Goal: Navigation & Orientation: Find specific page/section

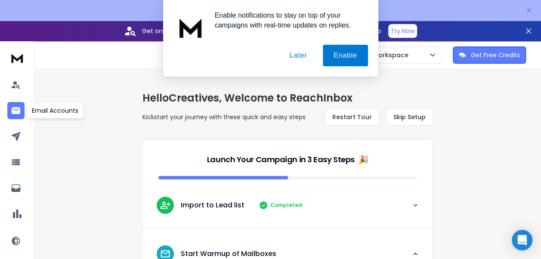
click at [16, 111] on icon at bounding box center [16, 110] width 9 height 7
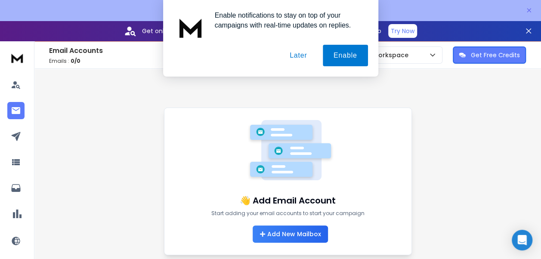
click at [301, 55] on button "Later" at bounding box center [298, 56] width 39 height 22
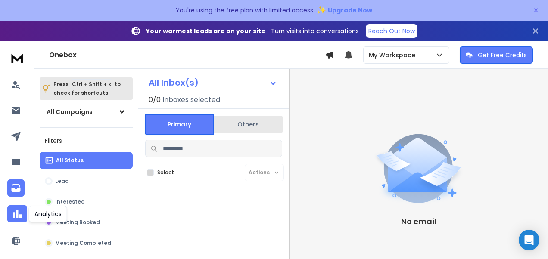
click at [22, 214] on icon at bounding box center [17, 214] width 13 height 13
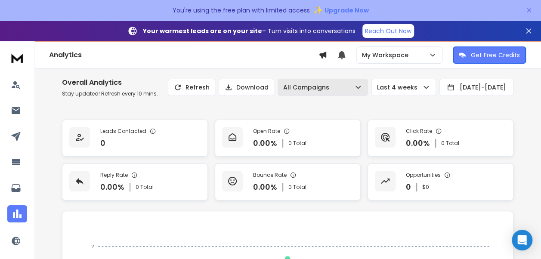
click at [354, 90] on icon at bounding box center [358, 87] width 9 height 9
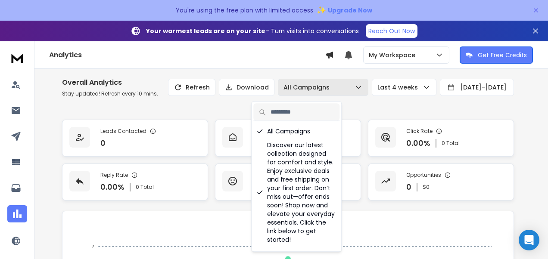
click at [354, 90] on icon at bounding box center [358, 87] width 9 height 9
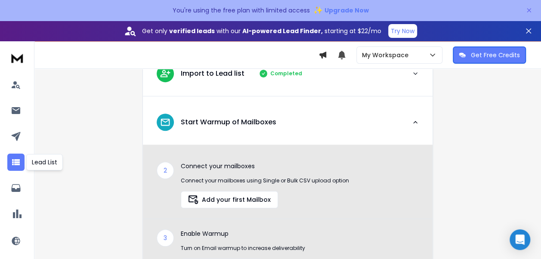
scroll to position [215, 0]
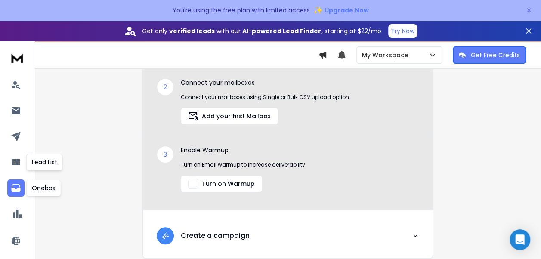
click at [16, 189] on icon at bounding box center [16, 188] width 10 height 10
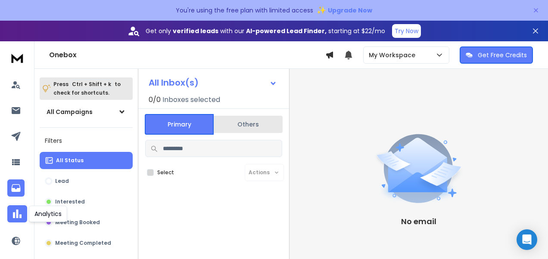
click at [23, 211] on icon at bounding box center [17, 214] width 13 height 13
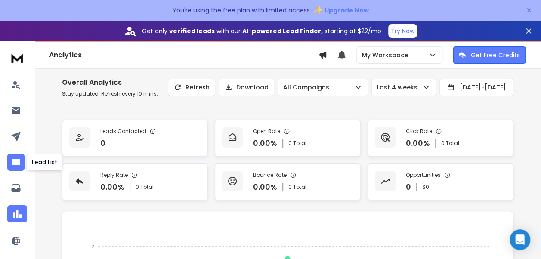
click at [15, 163] on icon at bounding box center [16, 162] width 8 height 6
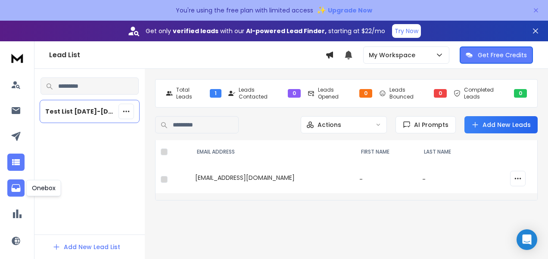
click at [15, 192] on icon at bounding box center [15, 188] width 9 height 8
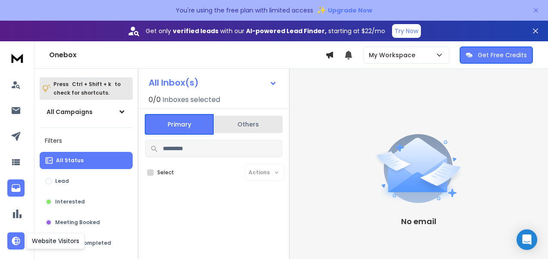
click at [21, 239] on icon at bounding box center [16, 241] width 10 height 10
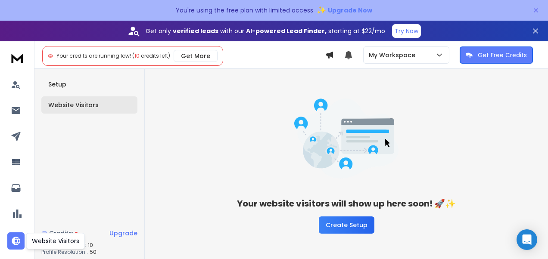
click at [19, 239] on icon at bounding box center [16, 241] width 9 height 9
click at [535, 30] on icon at bounding box center [535, 31] width 8 height 8
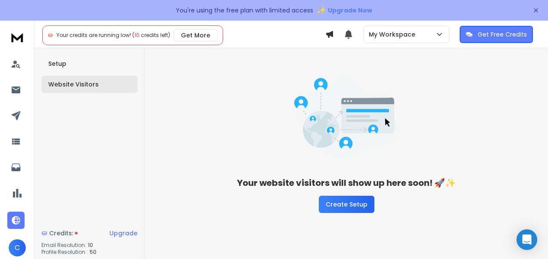
click at [536, 10] on icon "Close notification" at bounding box center [535, 10] width 3 height 3
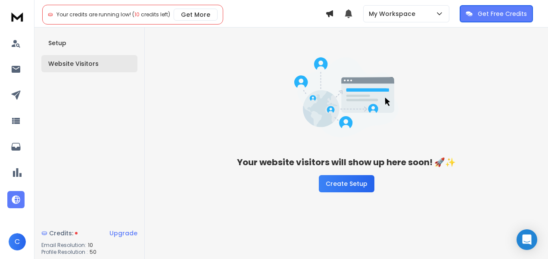
click at [14, 16] on img at bounding box center [17, 17] width 17 height 16
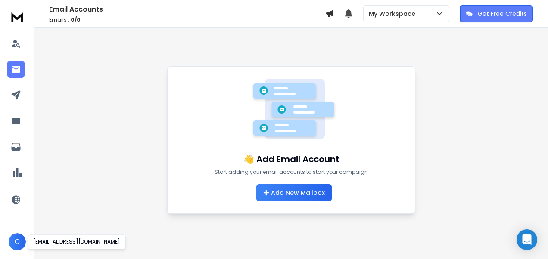
click at [17, 243] on span "C" at bounding box center [17, 241] width 17 height 17
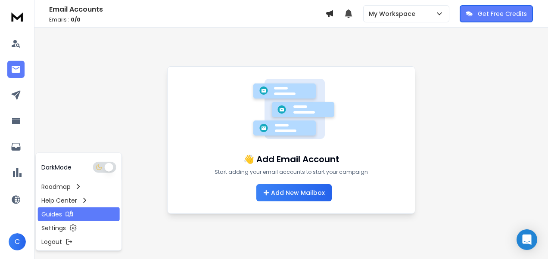
click at [75, 213] on link "Guides" at bounding box center [79, 215] width 82 height 14
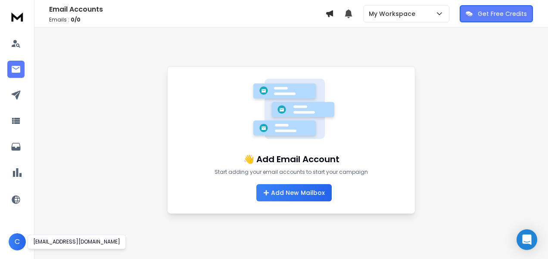
click at [19, 237] on span "C" at bounding box center [17, 241] width 17 height 17
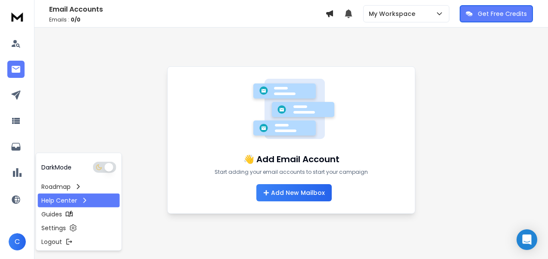
click at [72, 200] on p "Help Center" at bounding box center [59, 200] width 36 height 9
